Goal: Navigation & Orientation: Find specific page/section

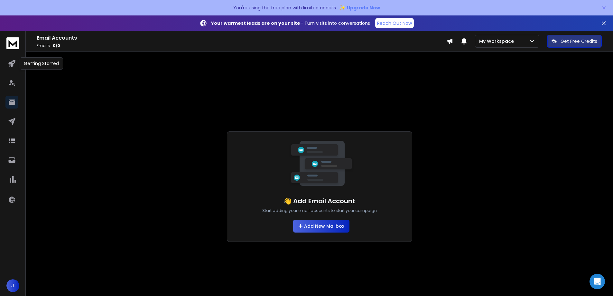
click at [9, 64] on icon at bounding box center [12, 64] width 8 height 8
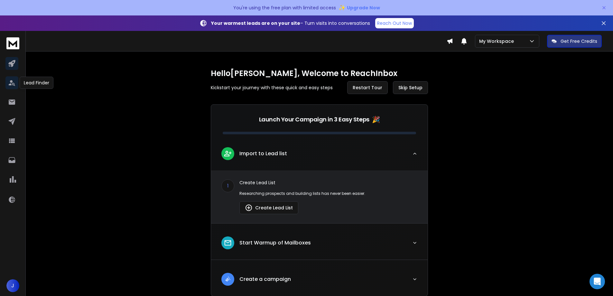
click at [15, 86] on icon at bounding box center [12, 83] width 8 height 8
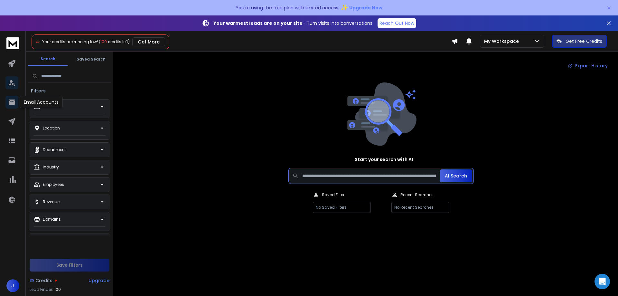
click at [13, 104] on icon at bounding box center [12, 101] width 6 height 5
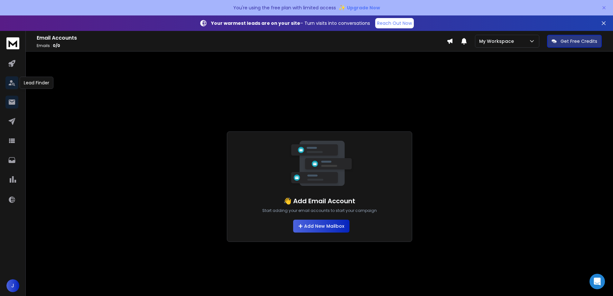
click at [12, 84] on icon at bounding box center [12, 84] width 6 height 3
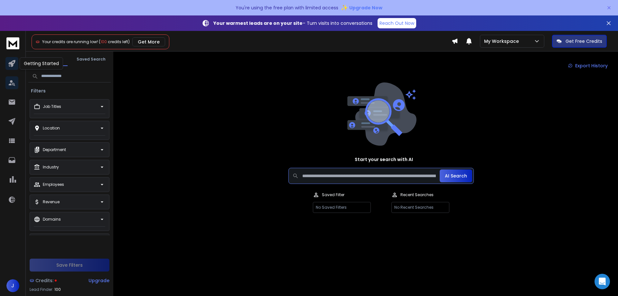
click at [14, 67] on link at bounding box center [11, 63] width 13 height 13
